Goal: Task Accomplishment & Management: Manage account settings

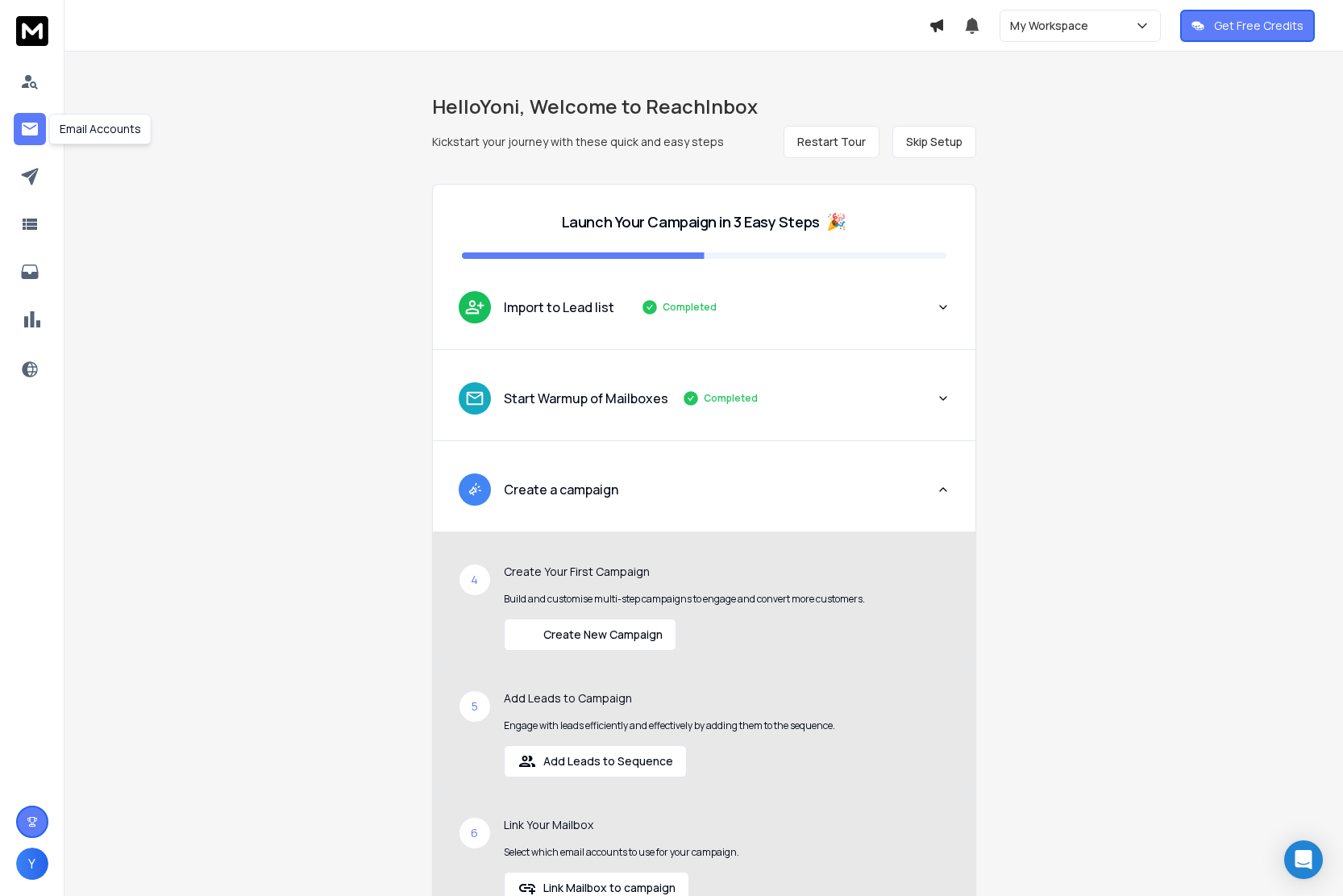
click at [16, 120] on link at bounding box center [29, 129] width 33 height 33
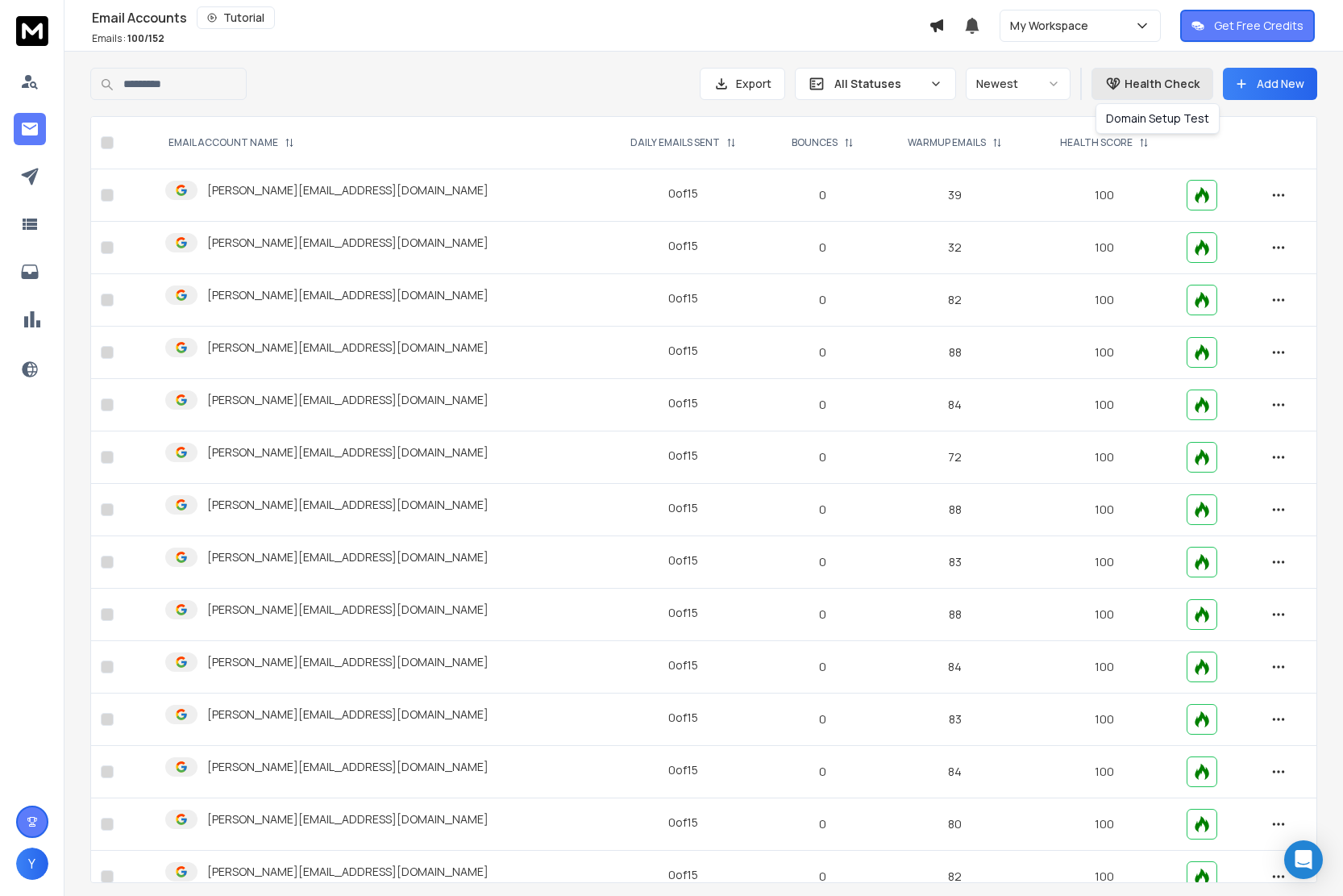
click at [1150, 82] on p "Health Check" at bounding box center [1162, 84] width 75 height 16
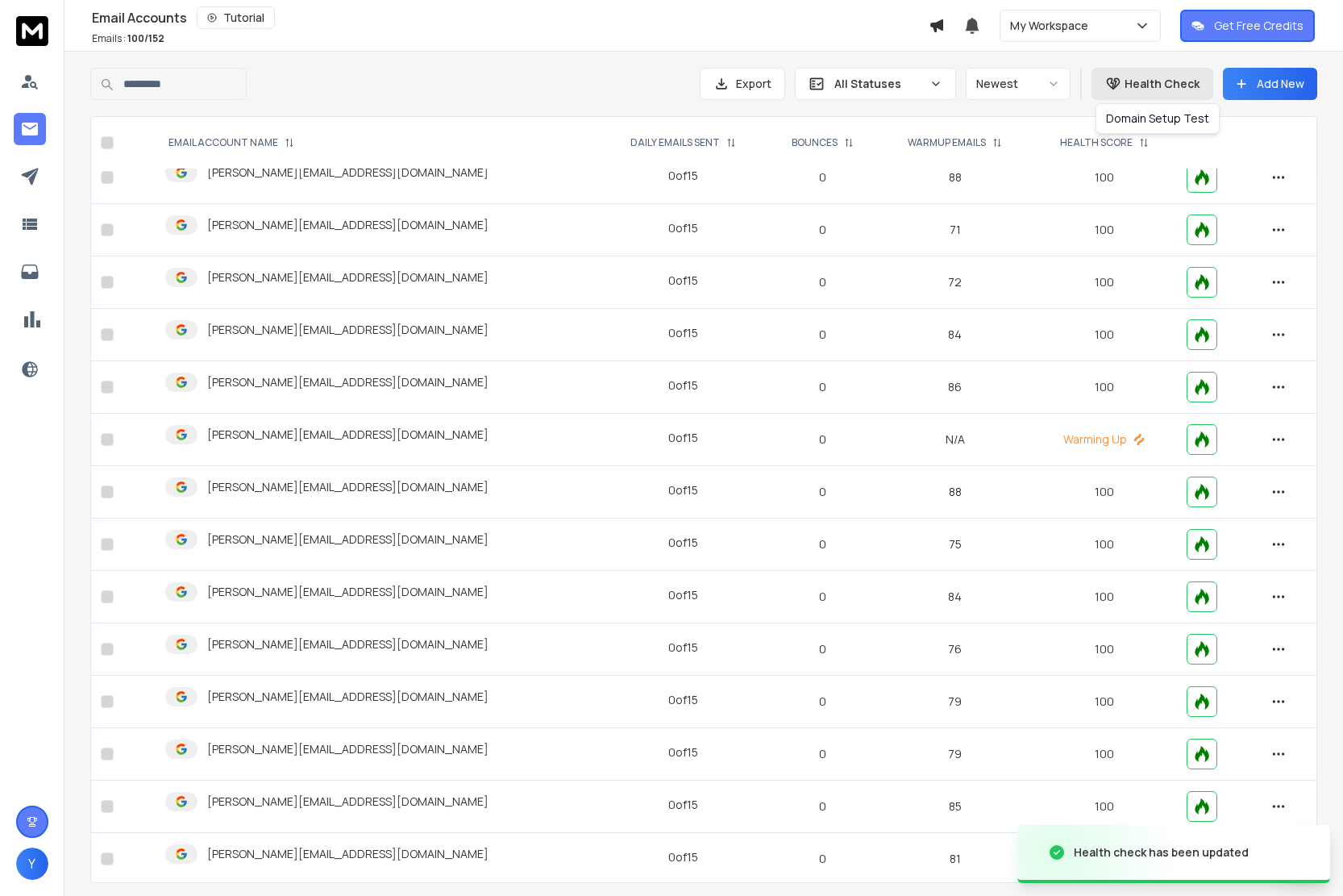
scroll to position [3621, 0]
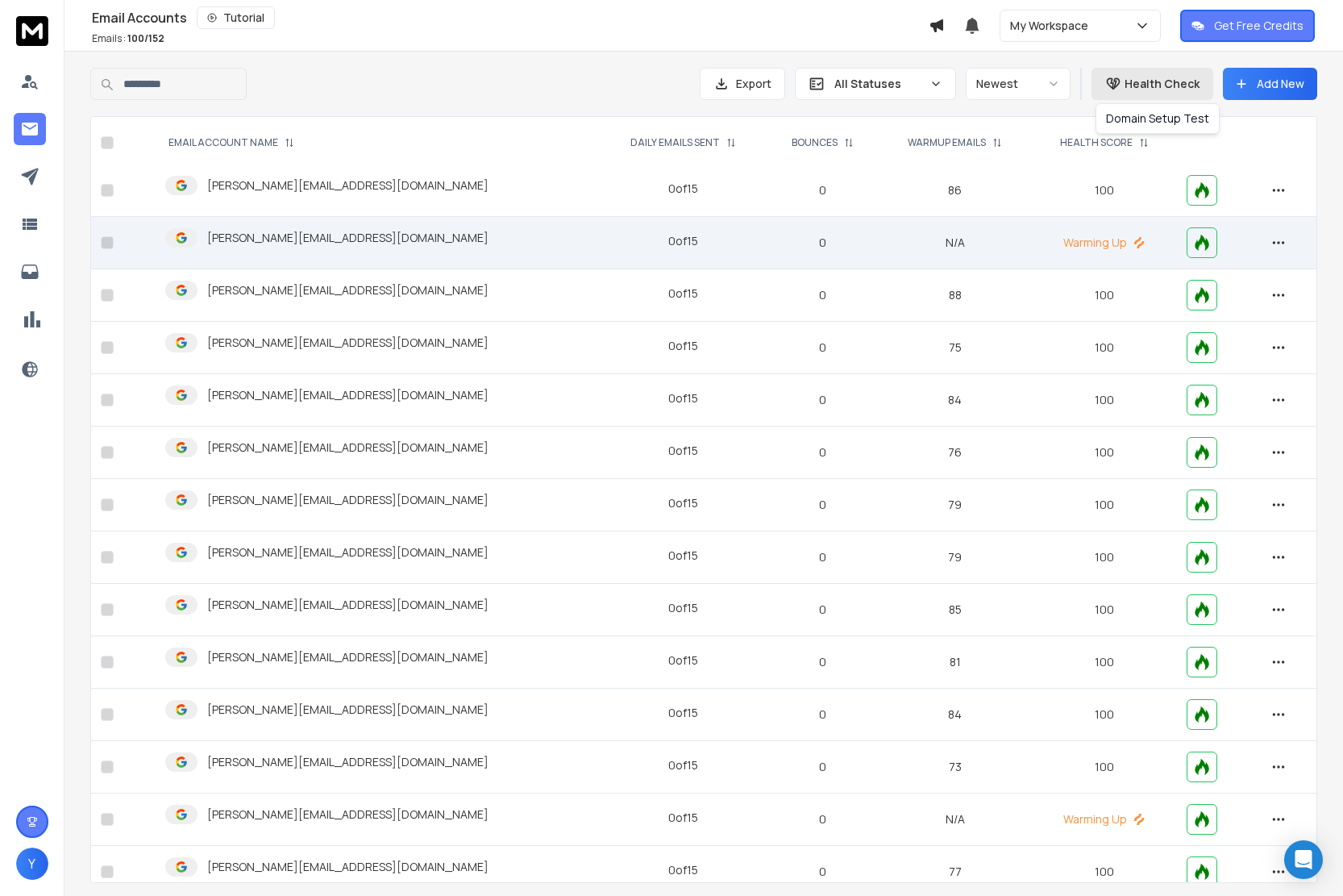
click at [825, 240] on p "0" at bounding box center [822, 242] width 93 height 16
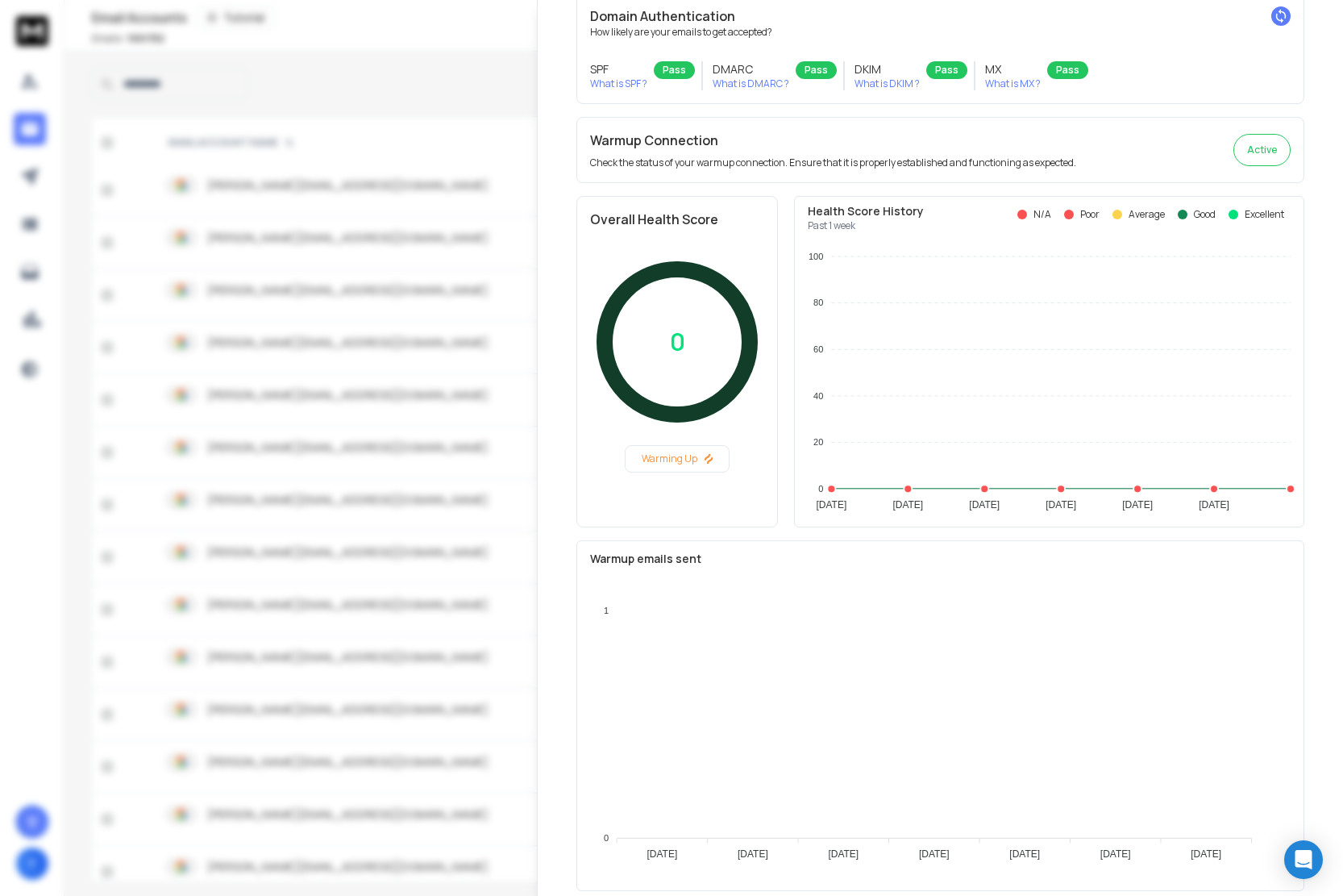
scroll to position [321, 0]
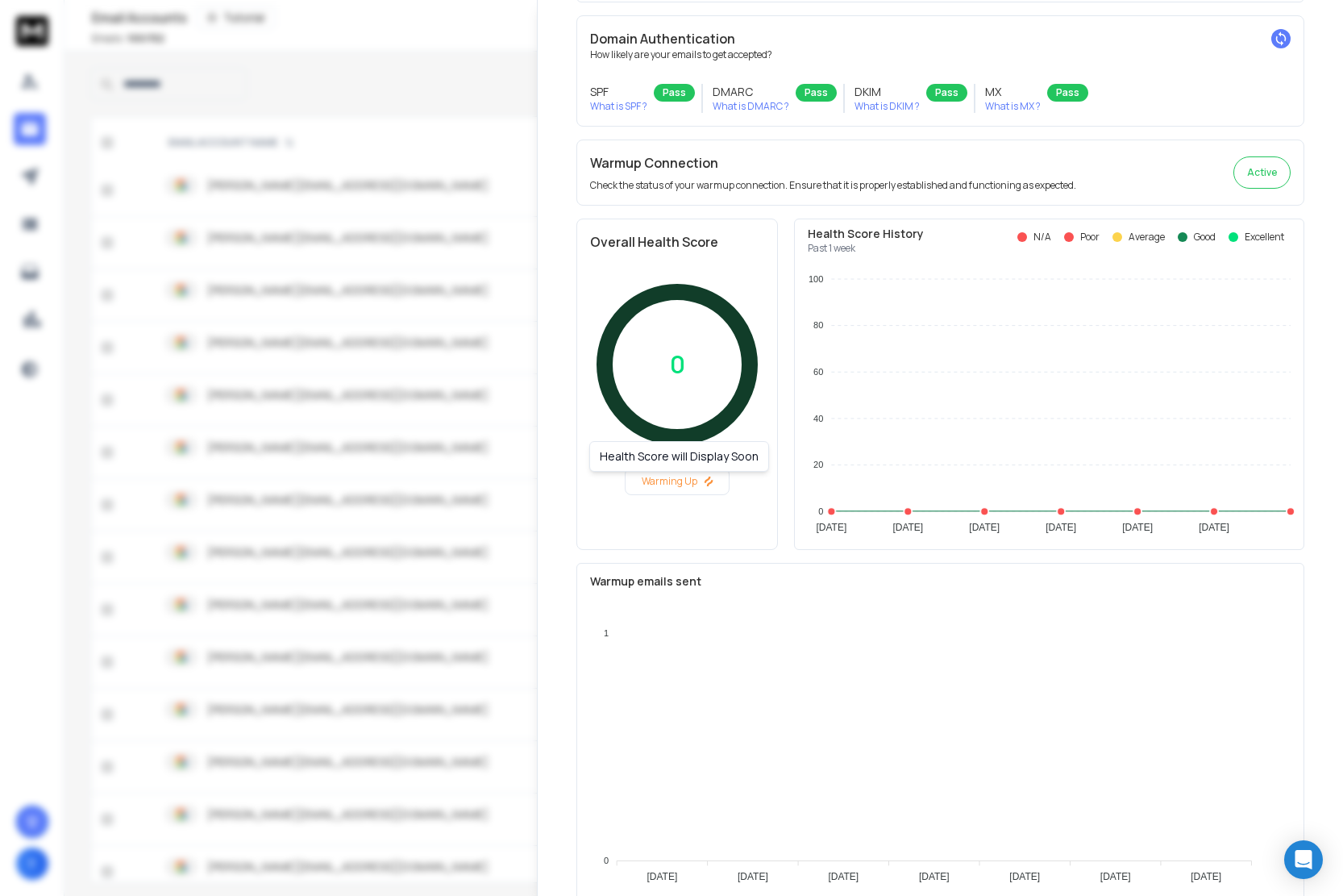
click at [694, 476] on p "Warming Up" at bounding box center [677, 481] width 90 height 13
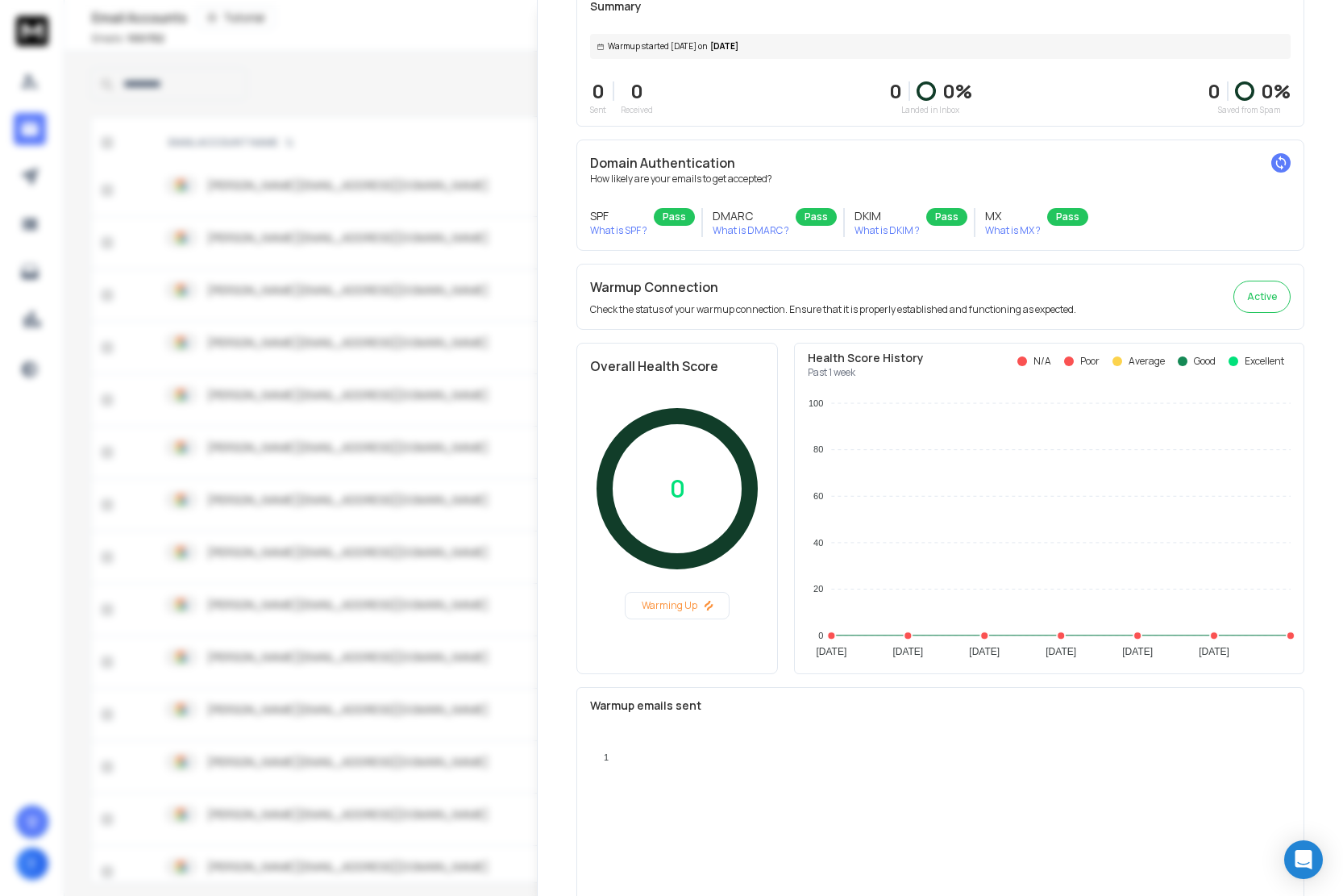
click at [1259, 298] on button "Active" at bounding box center [1262, 297] width 57 height 33
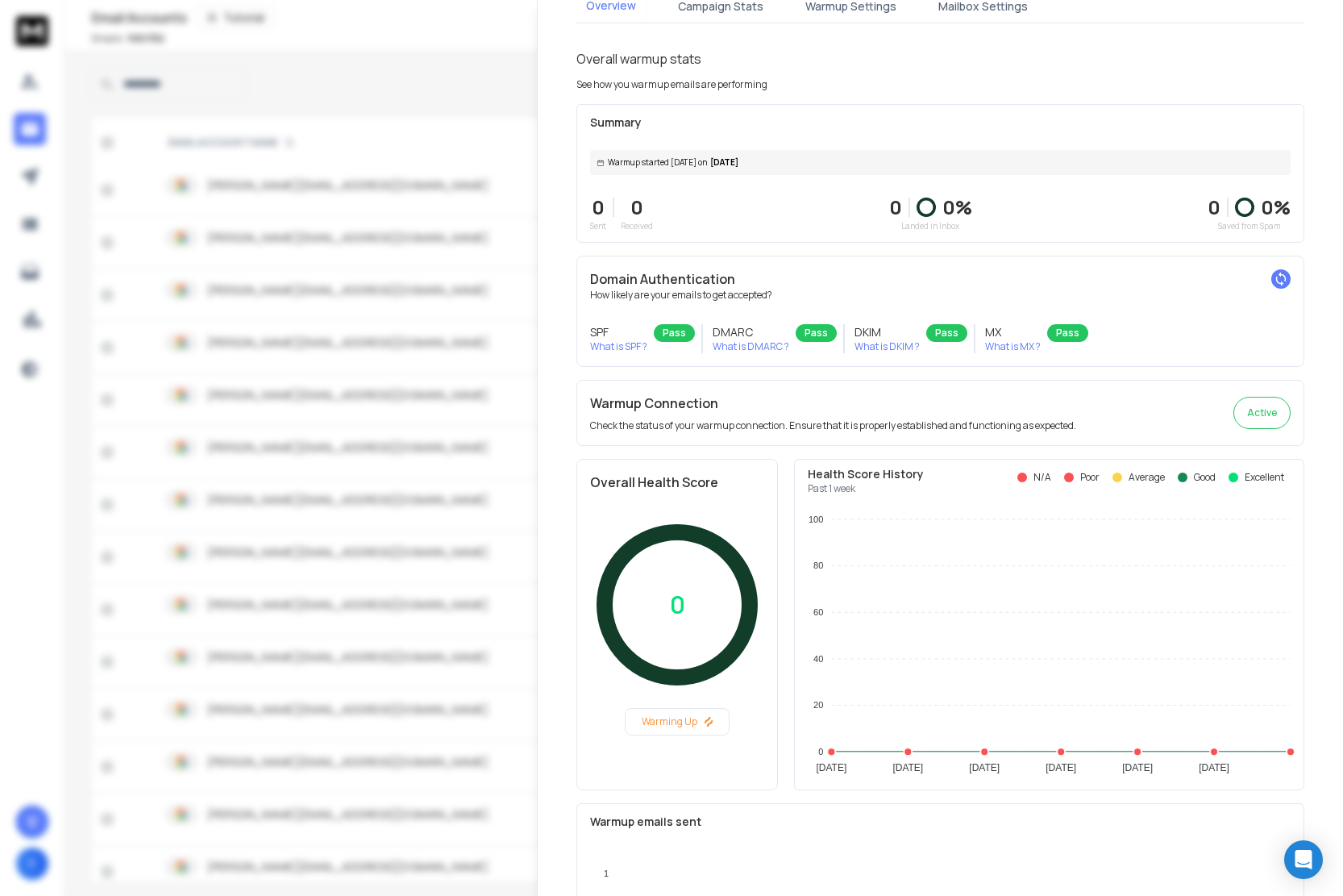
scroll to position [0, 0]
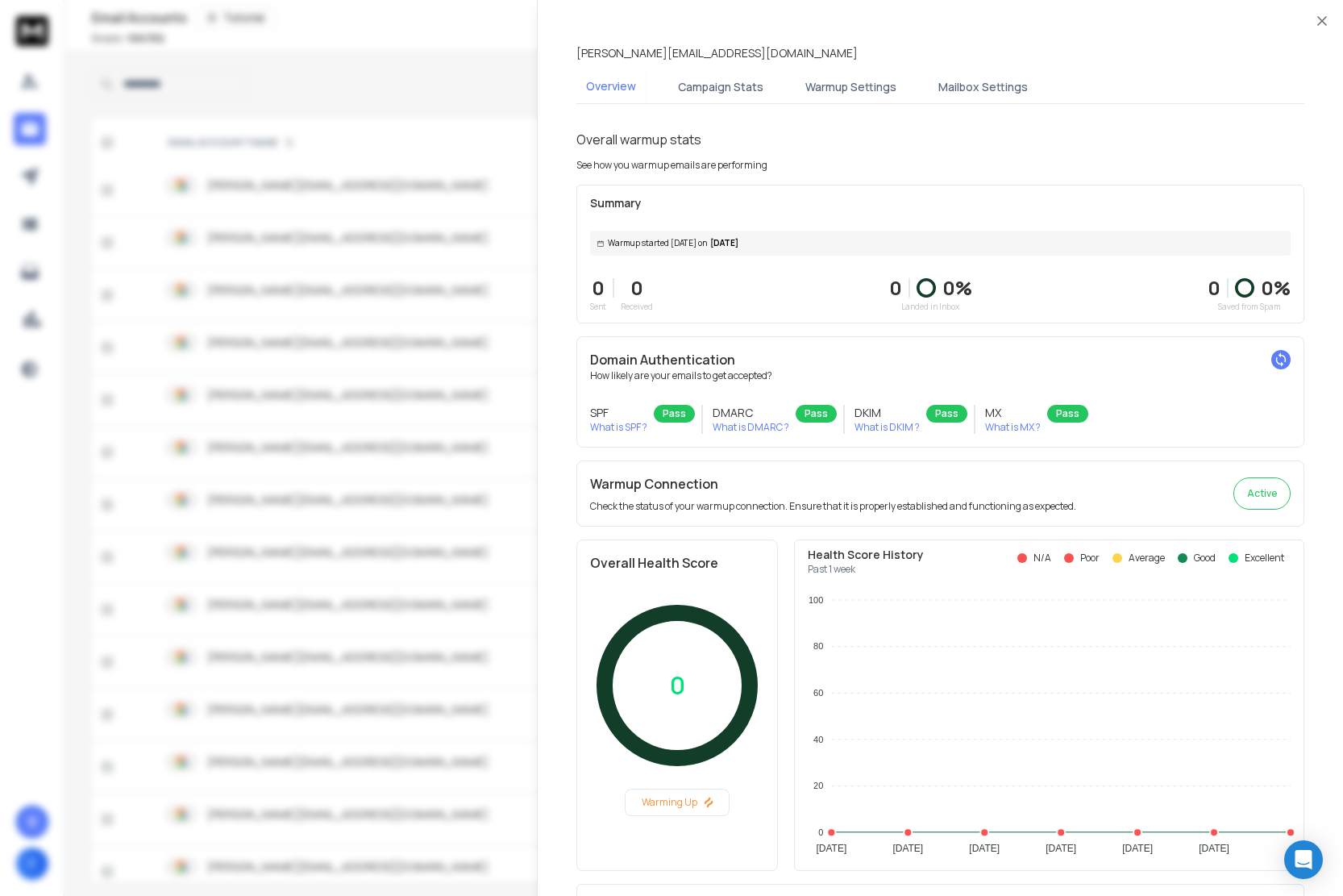
click at [857, 86] on button "Warmup Settings" at bounding box center [851, 87] width 110 height 35
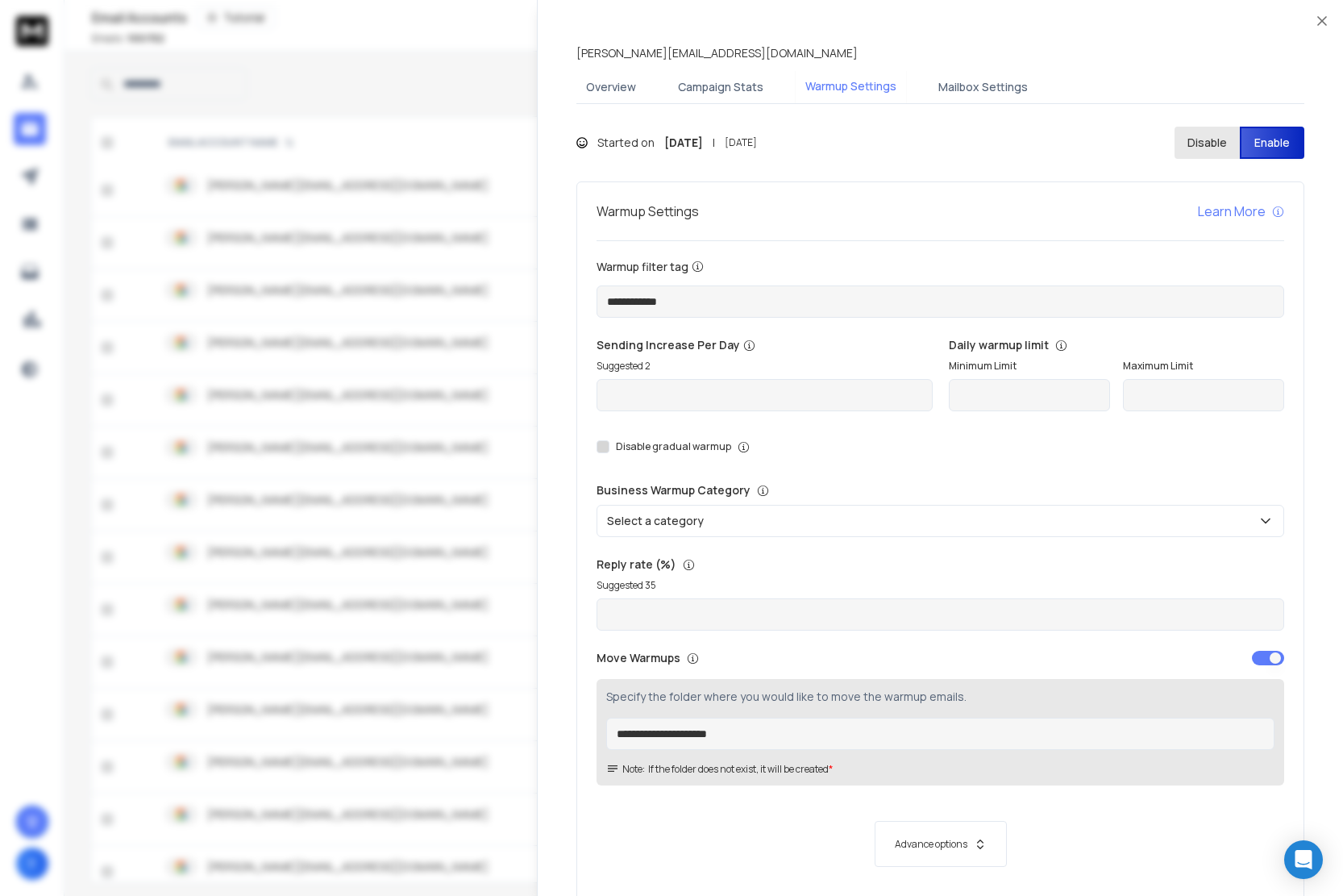
click at [445, 171] on div at bounding box center [671, 448] width 1343 height 896
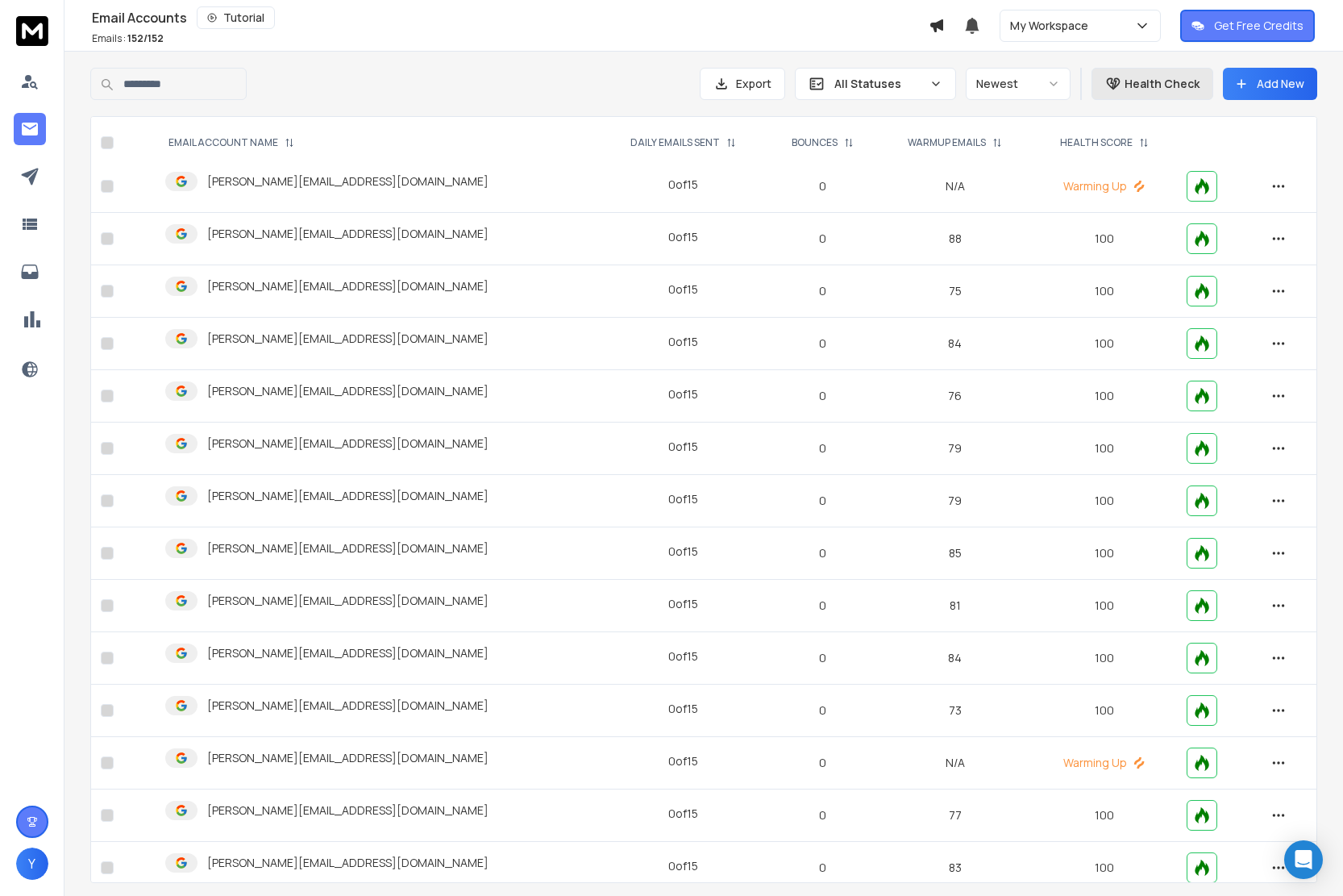
click at [712, 475] on tr "[PERSON_NAME][EMAIL_ADDRESS][DOMAIN_NAME] 0 of 15 0 79 100" at bounding box center [704, 501] width 1225 height 53
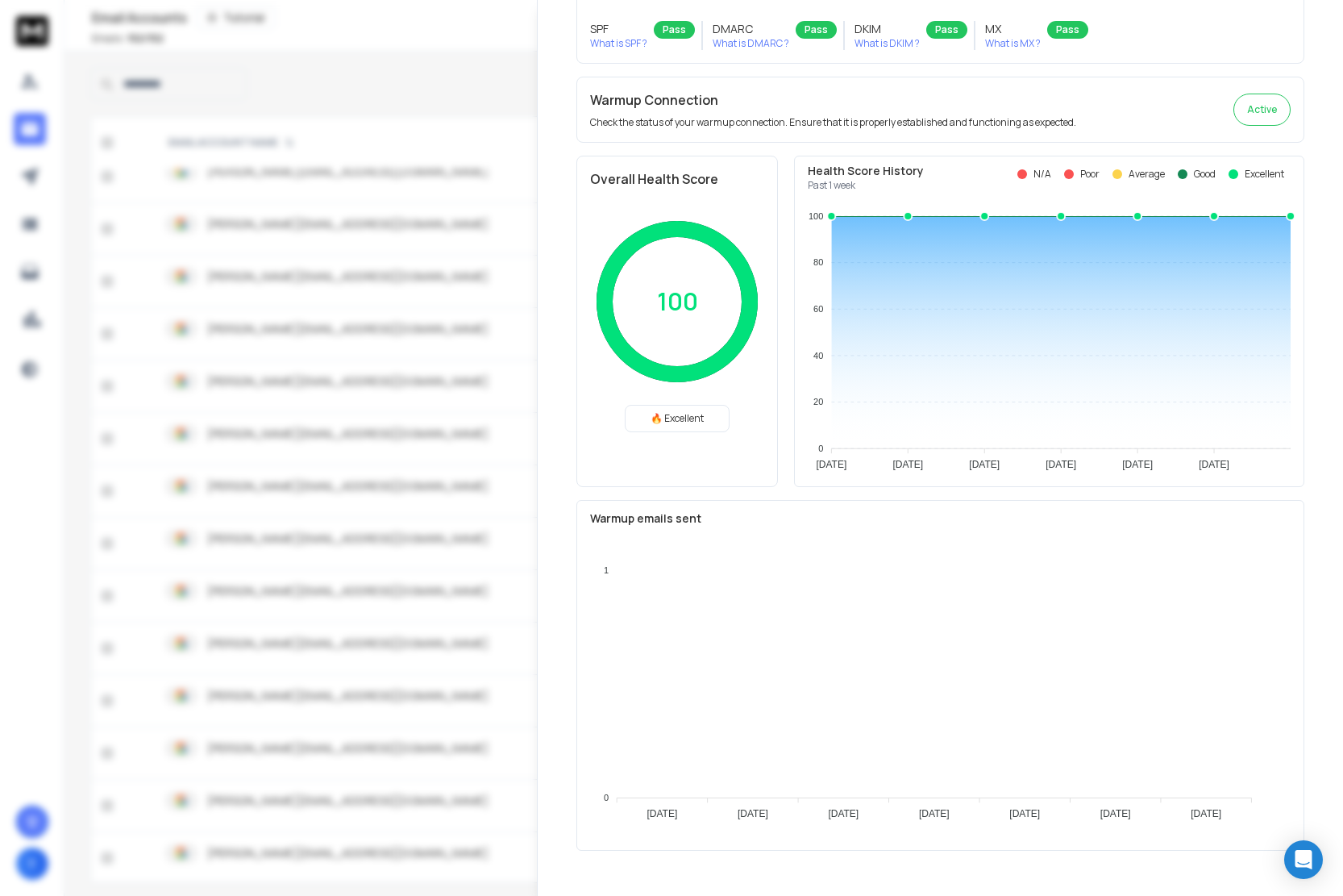
click at [451, 397] on div at bounding box center [671, 448] width 1343 height 896
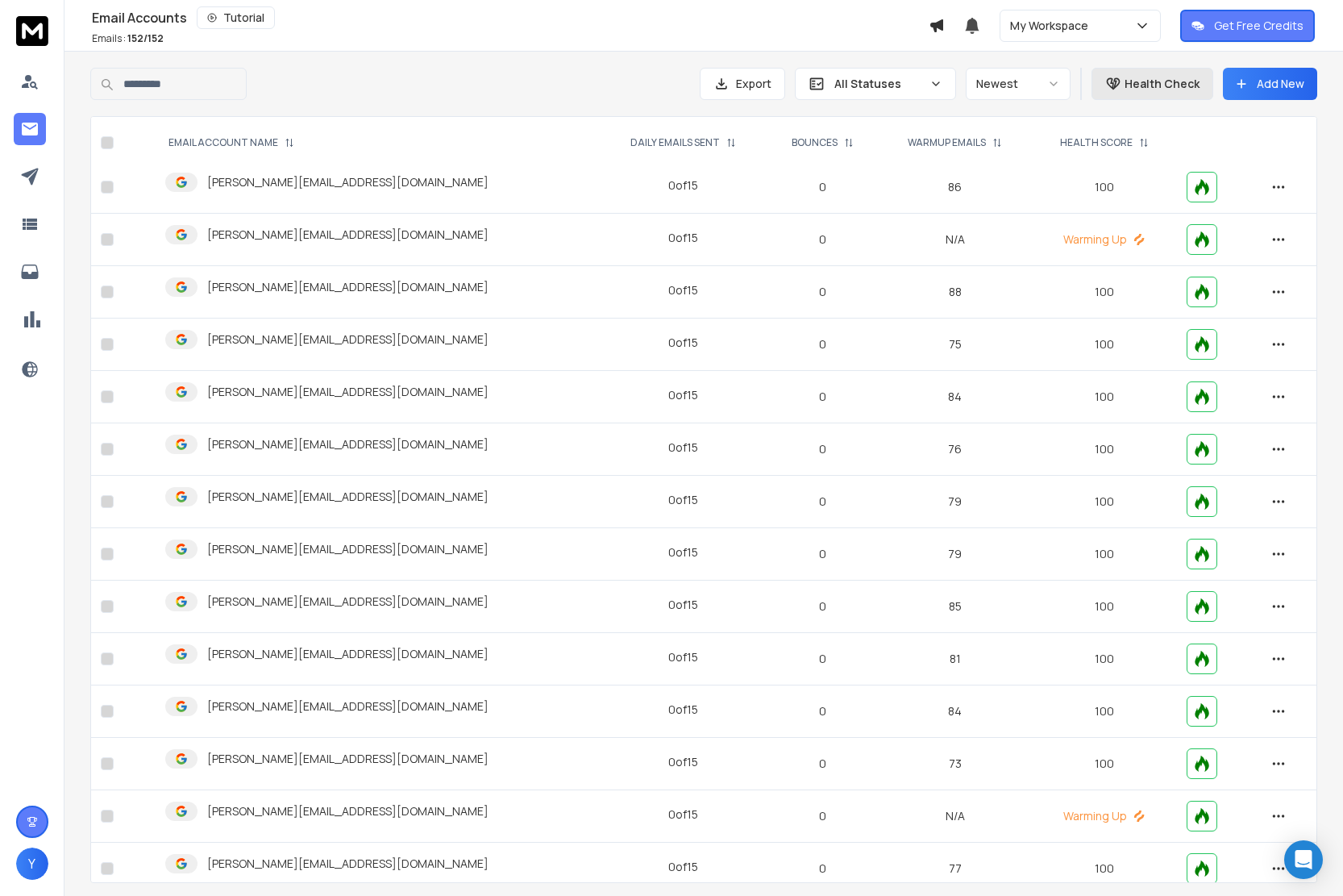
scroll to position [3625, 0]
